Goal: Check status

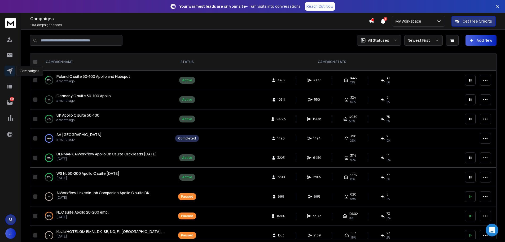
scroll to position [239, 0]
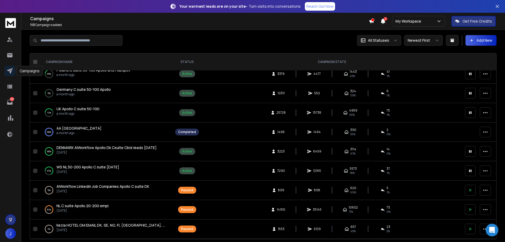
click at [120, 147] on span "DENMARK AIWorkflow Apollo Dk Csuite Click leads [DATE]" at bounding box center [107, 147] width 100 height 5
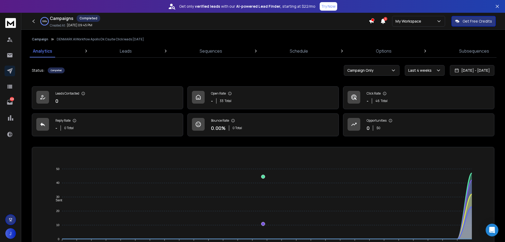
click at [56, 69] on div "Completed" at bounding box center [56, 70] width 17 height 6
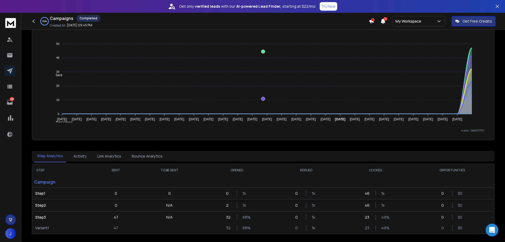
scroll to position [127, 0]
